Goal: Task Accomplishment & Management: Manage account settings

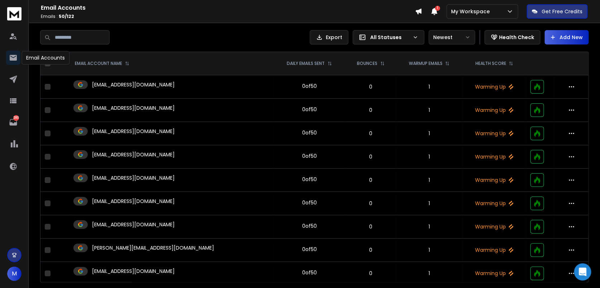
click at [11, 54] on icon at bounding box center [13, 57] width 9 height 9
click at [16, 77] on icon at bounding box center [13, 79] width 8 height 8
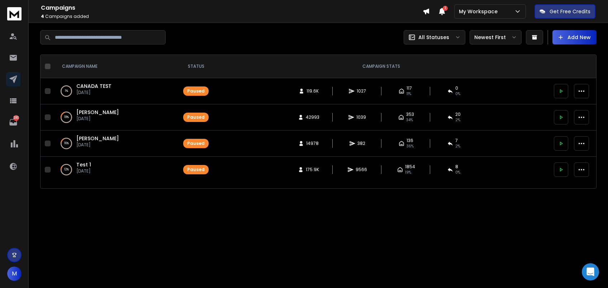
click at [62, 20] on div "Campaigns 4 Campaigns added 1 My Workspace Get Free Credits" at bounding box center [304, 11] width 608 height 23
click at [63, 22] on div "Campaigns 4 Campaigns added 1 My Workspace Get Free Credits" at bounding box center [304, 11] width 608 height 23
click at [314, 51] on div "Campaigns 4 Campaigns Added All Statuses Newest First Add New CAMPAIGN NAME STA…" at bounding box center [318, 109] width 556 height 158
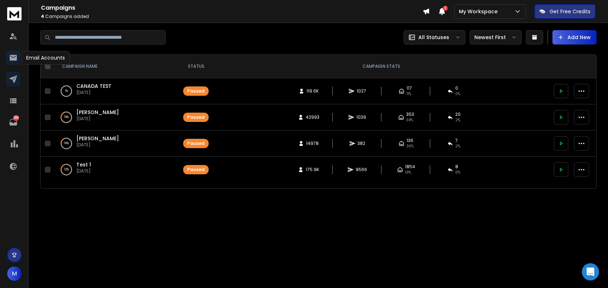
click at [16, 63] on link at bounding box center [13, 58] width 14 height 14
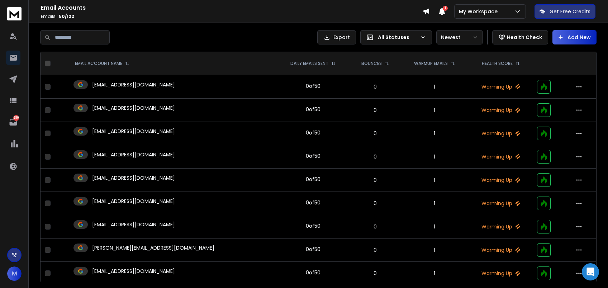
drag, startPoint x: 16, startPoint y: 63, endPoint x: 289, endPoint y: -35, distance: 290.1
click at [289, 0] on html "Your warmest leads are on your site – Turn visits into conversations Reach Out …" at bounding box center [304, 144] width 608 height 288
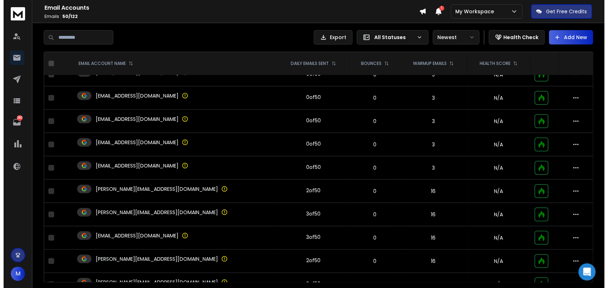
scroll to position [973, 0]
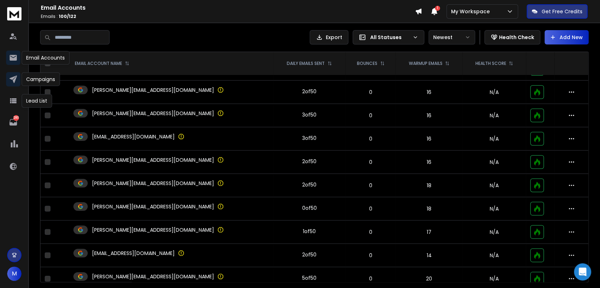
click at [16, 72] on link at bounding box center [13, 79] width 14 height 14
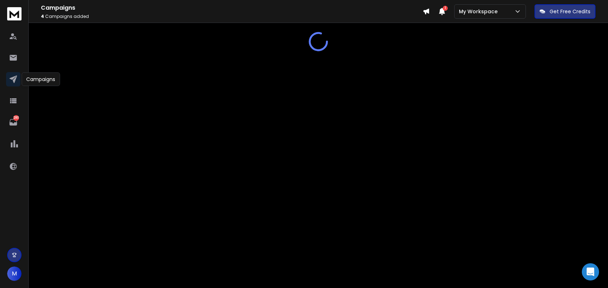
click at [16, 72] on link at bounding box center [13, 79] width 14 height 14
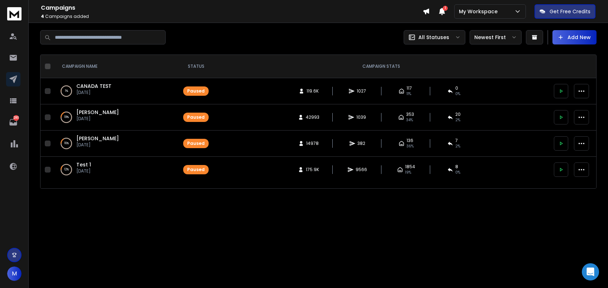
click at [48, 14] on p "4 Campaigns added" at bounding box center [232, 17] width 382 height 6
click at [46, 12] on div "Campaigns 4 Campaigns added" at bounding box center [232, 12] width 382 height 16
click at [46, 11] on h1 "Campaigns" at bounding box center [232, 8] width 382 height 9
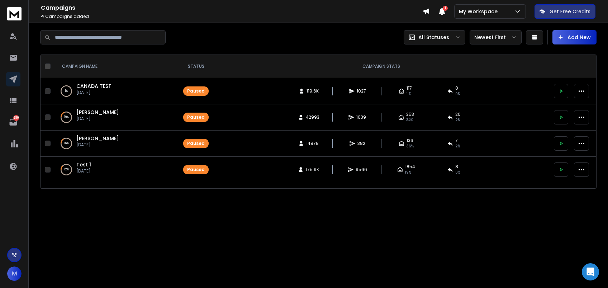
drag, startPoint x: 46, startPoint y: 11, endPoint x: 5, endPoint y: 55, distance: 60.1
click at [5, 55] on div "280 M" at bounding box center [14, 144] width 29 height 288
click at [7, 53] on link at bounding box center [13, 58] width 14 height 14
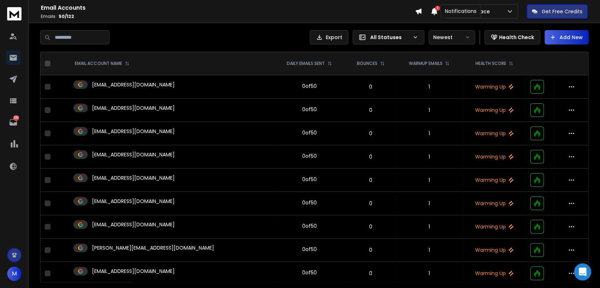
click at [436, 10] on span "1" at bounding box center [437, 8] width 5 height 5
click at [12, 73] on link at bounding box center [13, 79] width 14 height 14
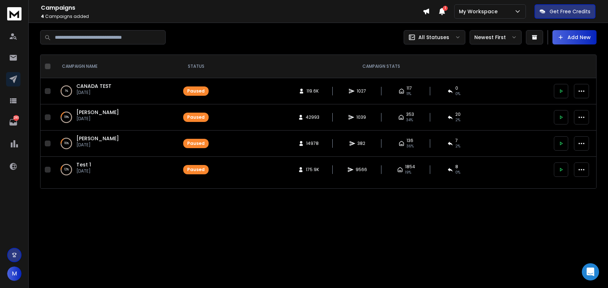
click at [12, 73] on link at bounding box center [13, 79] width 14 height 14
click at [8, 125] on link "280" at bounding box center [13, 122] width 14 height 14
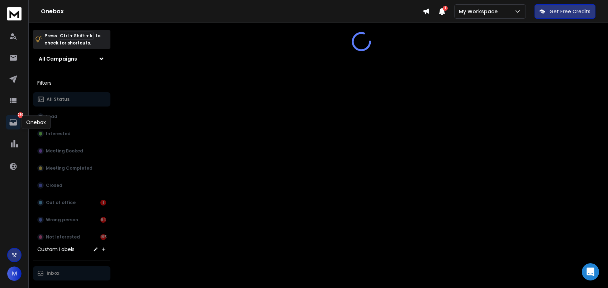
click at [8, 125] on link "280" at bounding box center [13, 122] width 14 height 14
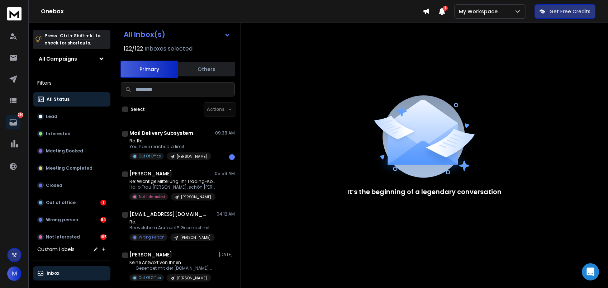
click at [196, 80] on div at bounding box center [178, 87] width 120 height 17
click at [196, 75] on button "Others" at bounding box center [206, 69] width 57 height 16
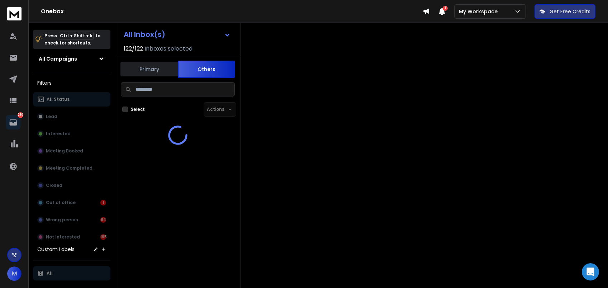
click at [196, 75] on button "Others" at bounding box center [206, 69] width 57 height 17
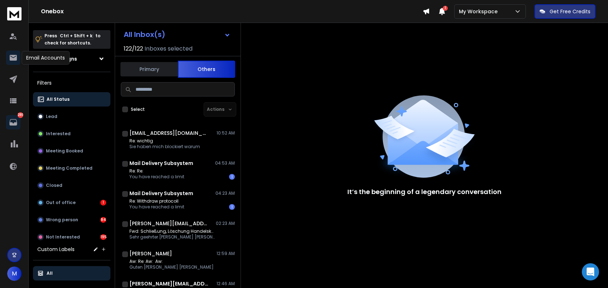
click at [13, 57] on icon at bounding box center [13, 57] width 9 height 9
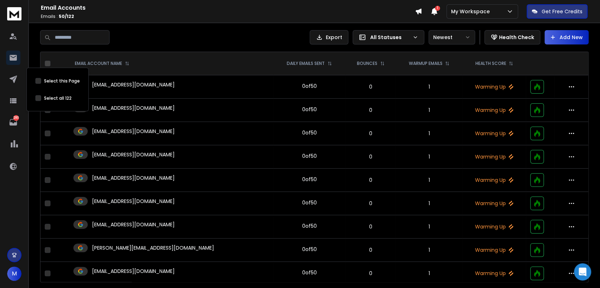
click at [54, 67] on div "Select this Page Select all 122" at bounding box center [58, 89] width 62 height 44
drag, startPoint x: 54, startPoint y: 66, endPoint x: 47, endPoint y: 65, distance: 6.8
click at [47, 65] on button "Select this Page" at bounding box center [48, 64] width 6 height 6
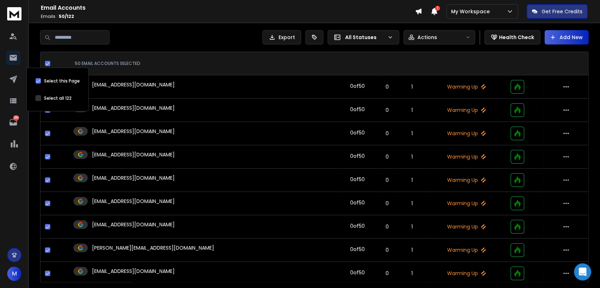
click at [40, 97] on button "Select this Page" at bounding box center [38, 98] width 6 height 6
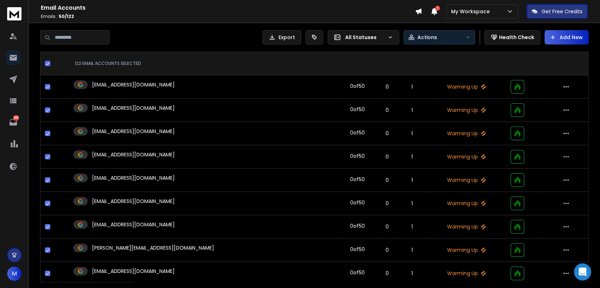
click at [428, 39] on p "Actions" at bounding box center [428, 37] width 20 height 7
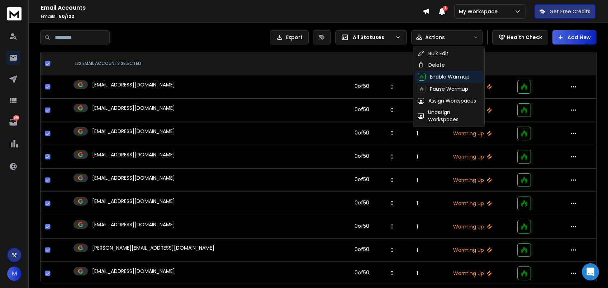
click at [425, 75] on div "Enable Warmup" at bounding box center [443, 77] width 52 height 8
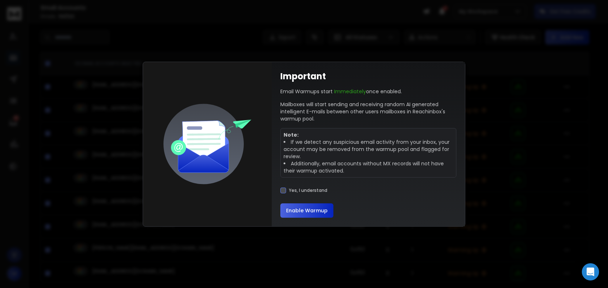
click at [283, 190] on button "Yes, I understand" at bounding box center [283, 190] width 6 height 6
click at [305, 211] on button "Enable Warmup" at bounding box center [306, 210] width 53 height 14
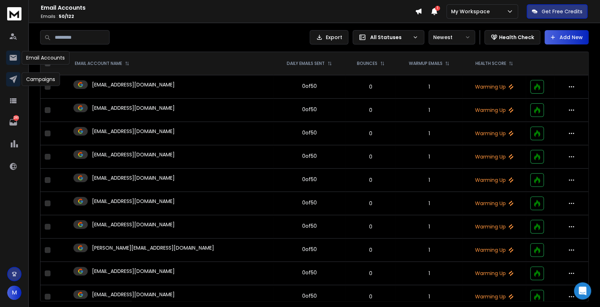
click at [14, 74] on link at bounding box center [13, 79] width 14 height 14
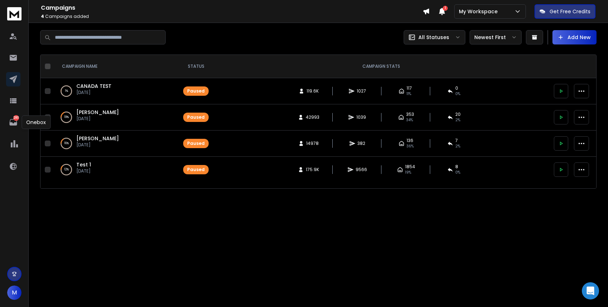
drag, startPoint x: 13, startPoint y: 121, endPoint x: 100, endPoint y: 49, distance: 113.7
click at [100, 49] on div "Campaigns 4 Campaigns Added All Statuses Newest First Add New CAMPAIGN NAME STA…" at bounding box center [318, 109] width 556 height 158
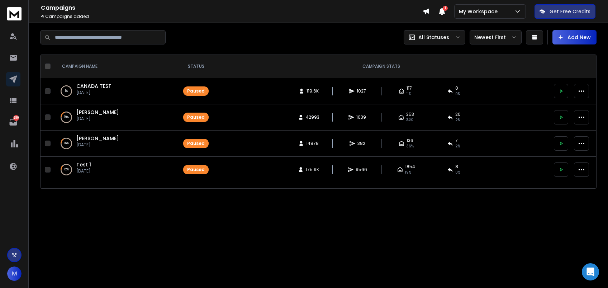
click at [5, 127] on div "280 M" at bounding box center [14, 144] width 29 height 288
click at [13, 115] on p "280" at bounding box center [16, 118] width 6 height 6
click at [13, 114] on div "280" at bounding box center [14, 102] width 16 height 147
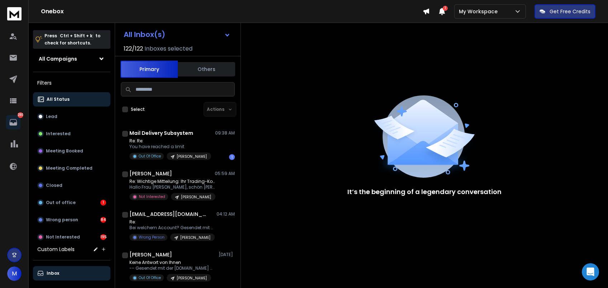
click at [198, 77] on div "Primary Others Select Actions Mail Delivery Subsystem 09:38 AM Re: Re: You have…" at bounding box center [177, 199] width 125 height 274
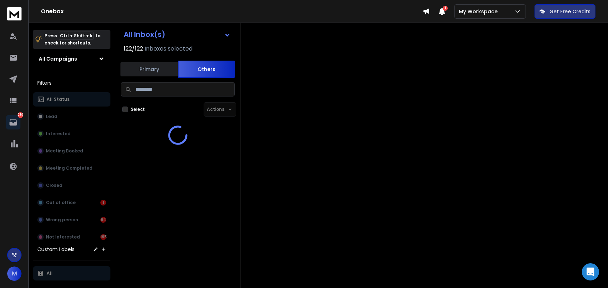
click at [198, 75] on button "Others" at bounding box center [206, 69] width 57 height 17
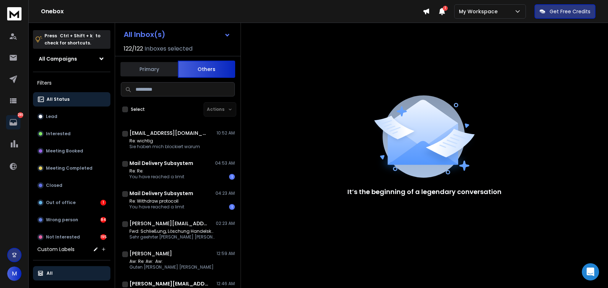
click at [143, 73] on button "Primary" at bounding box center [148, 69] width 57 height 16
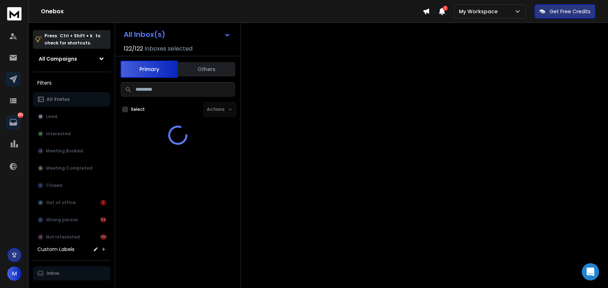
click at [18, 83] on link at bounding box center [13, 79] width 14 height 14
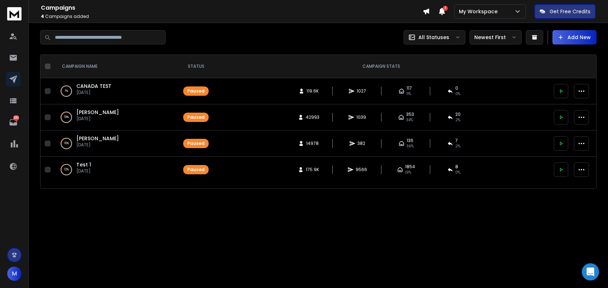
click at [91, 165] on h1 "Test 1" at bounding box center [83, 164] width 15 height 7
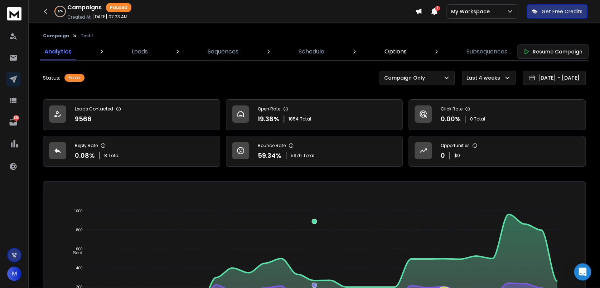
click at [427, 40] on div "Campaign Test 1" at bounding box center [314, 35] width 549 height 11
click at [394, 48] on p "Options" at bounding box center [395, 51] width 22 height 9
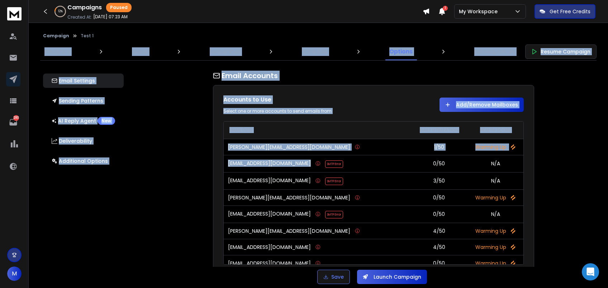
drag, startPoint x: 308, startPoint y: 159, endPoint x: 441, endPoint y: 29, distance: 186.2
click at [441, 29] on div "Campaign Test 1 Analytics Leads Sequences Schedule Options Subsequences Resume …" at bounding box center [318, 52] width 579 height 58
copy div "Analytics Leads Sequences Schedule Options Subsequences Resume Campaign Email S…"
click at [488, 49] on p "Subsequences" at bounding box center [494, 51] width 41 height 9
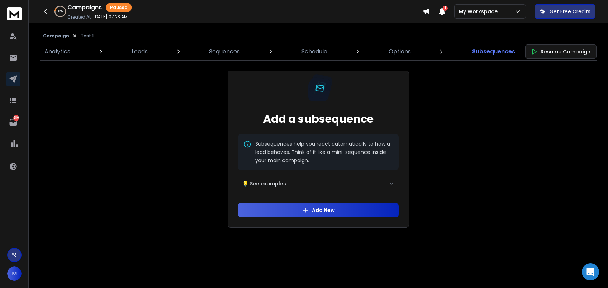
click at [456, 121] on div "Add a subsequence Subsequences help you react automatically to how a lead behav…" at bounding box center [318, 149] width 550 height 157
